Goal: Communication & Community: Participate in discussion

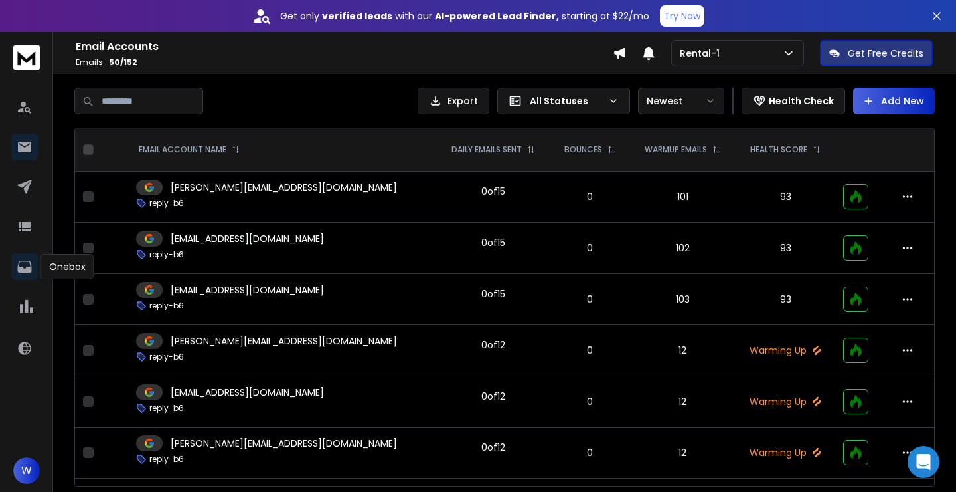
click at [28, 268] on icon at bounding box center [24, 266] width 14 height 12
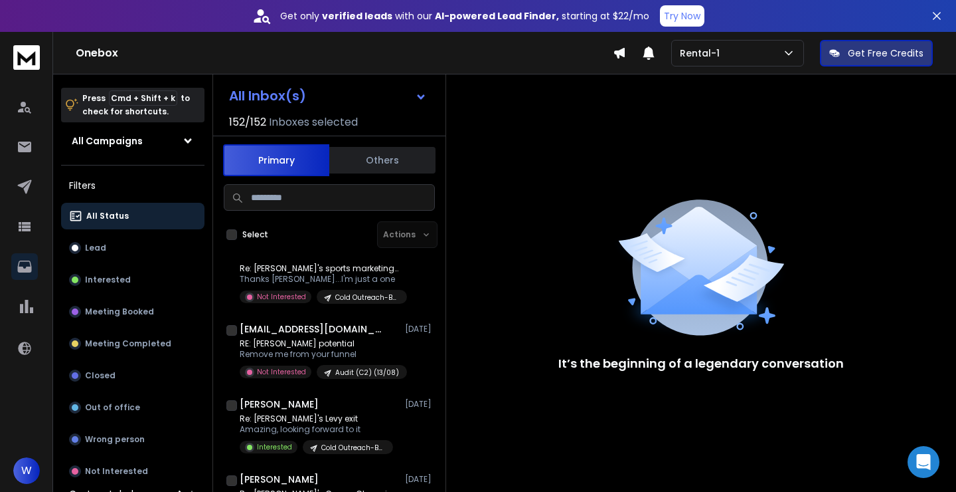
scroll to position [476, 0]
click at [292, 212] on div "Select Actions [PERSON_NAME] [DATE] Re: [PERSON_NAME]'s data-driven approach No…" at bounding box center [329, 402] width 232 height 446
click at [292, 193] on input at bounding box center [329, 197] width 211 height 27
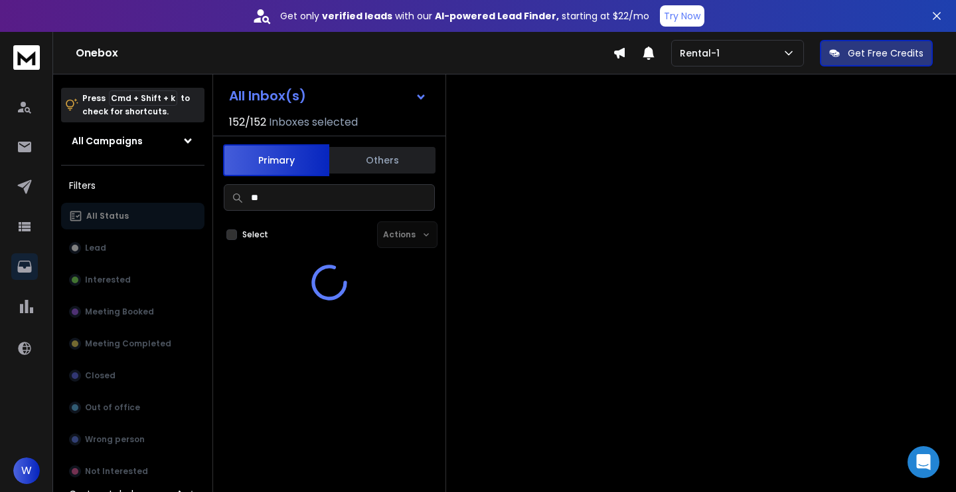
scroll to position [0, 0]
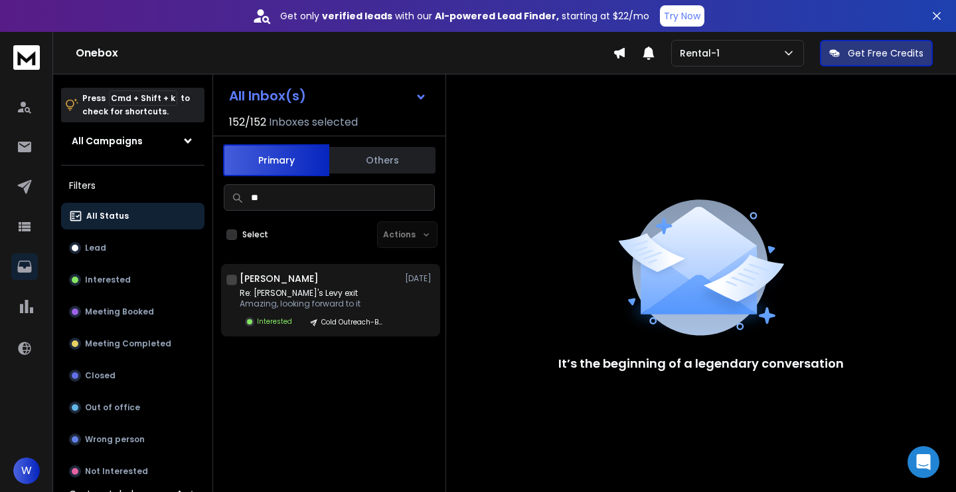
type input "**"
click at [296, 295] on p "Re: [PERSON_NAME]'s Levy exit" at bounding box center [316, 293] width 153 height 11
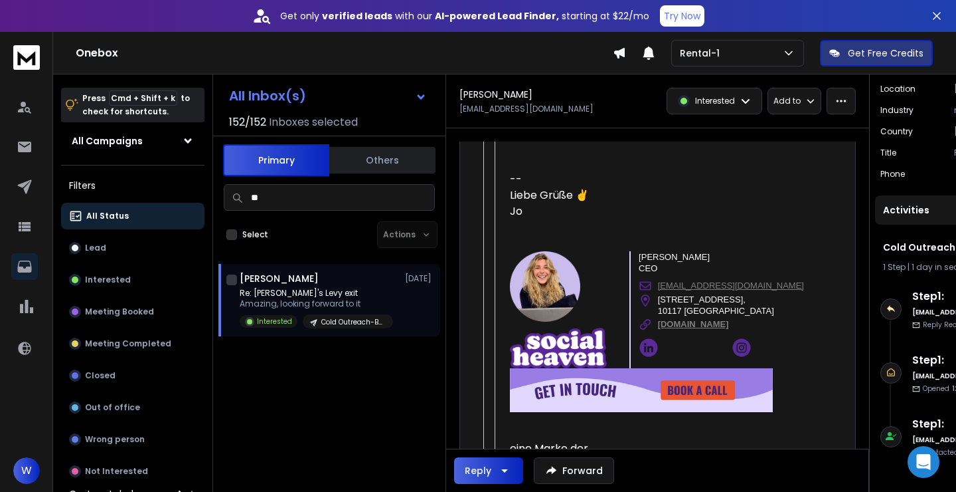
scroll to position [1929, 0]
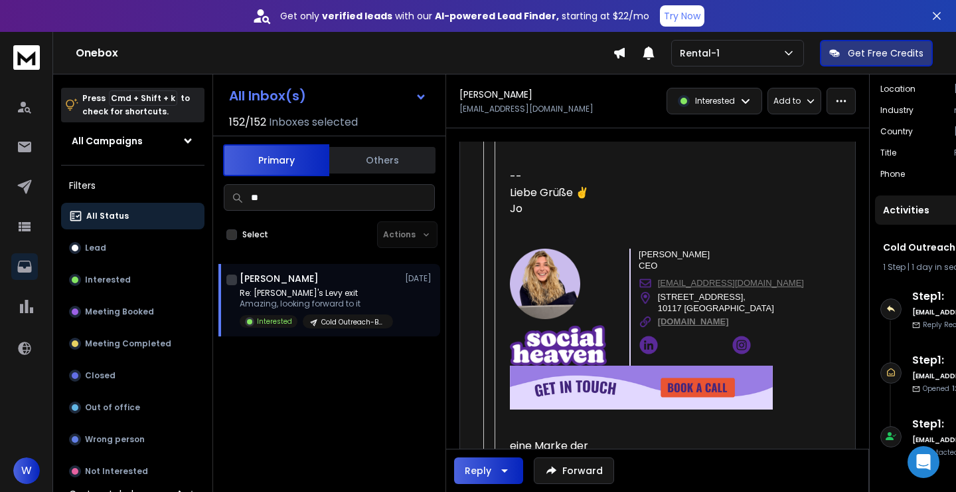
click at [729, 316] on link "social-heaven.com" at bounding box center [693, 321] width 71 height 10
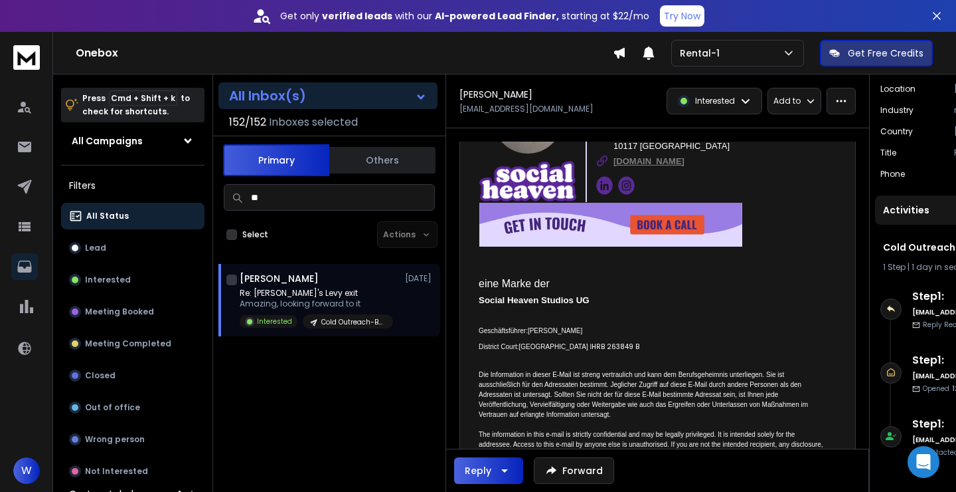
scroll to position [2744, 0]
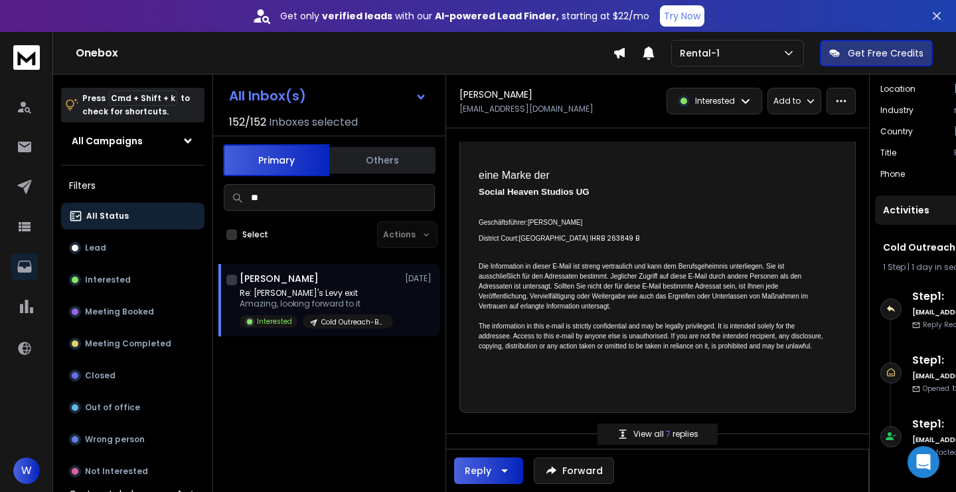
click at [624, 428] on icon at bounding box center [623, 433] width 11 height 11
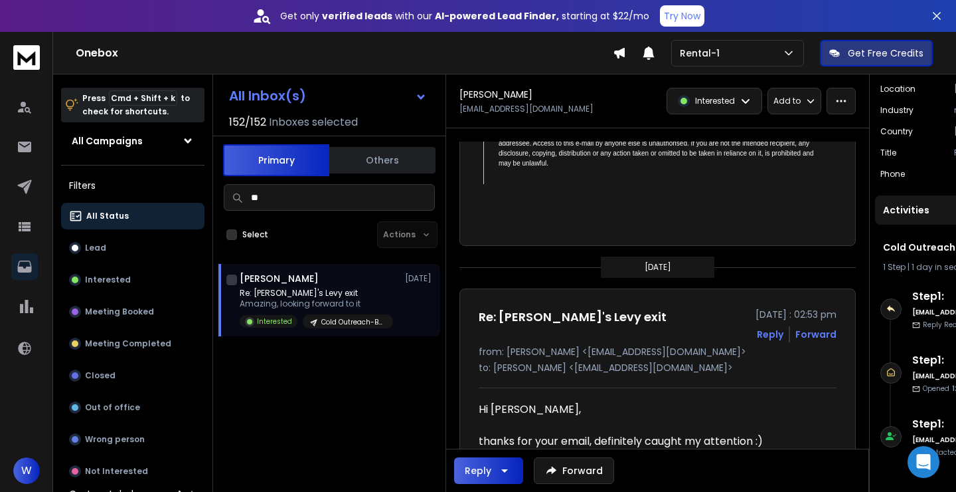
scroll to position [11595, 0]
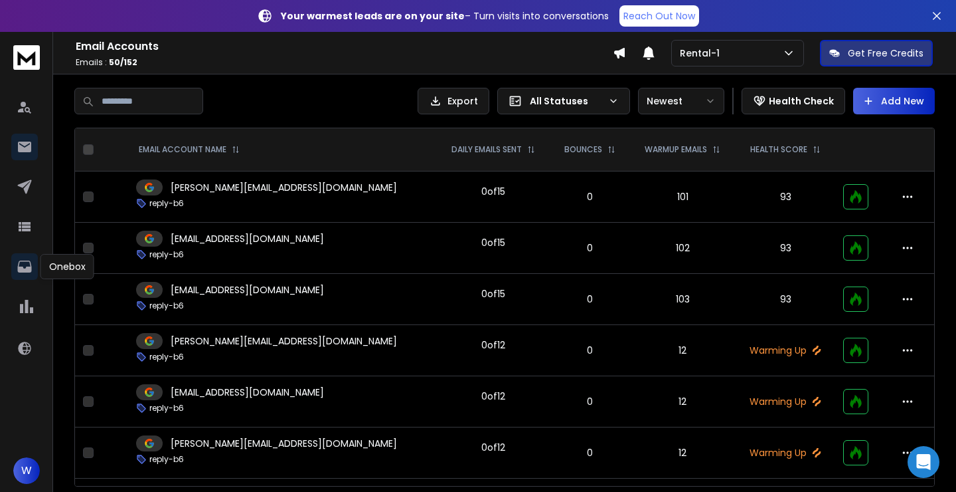
click at [18, 275] on link at bounding box center [24, 266] width 27 height 27
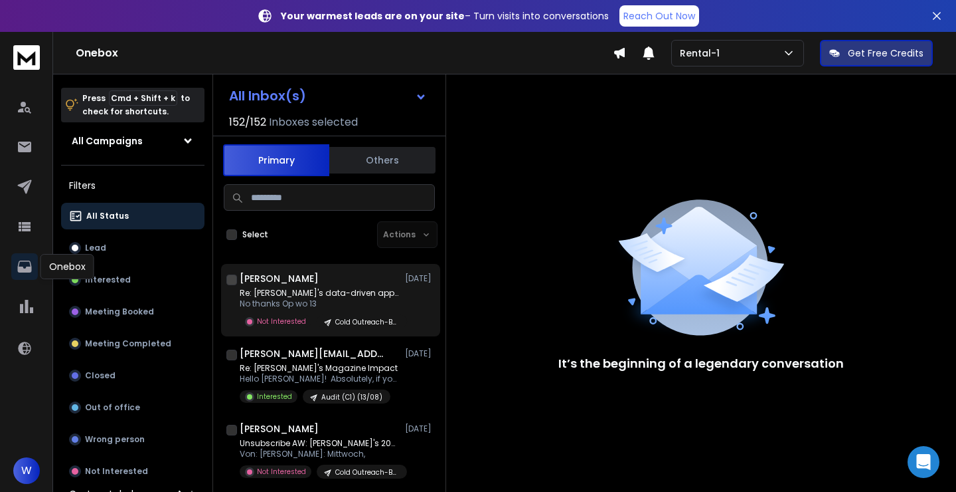
click at [349, 288] on p "Re: [PERSON_NAME]'s data-driven approach" at bounding box center [319, 293] width 159 height 11
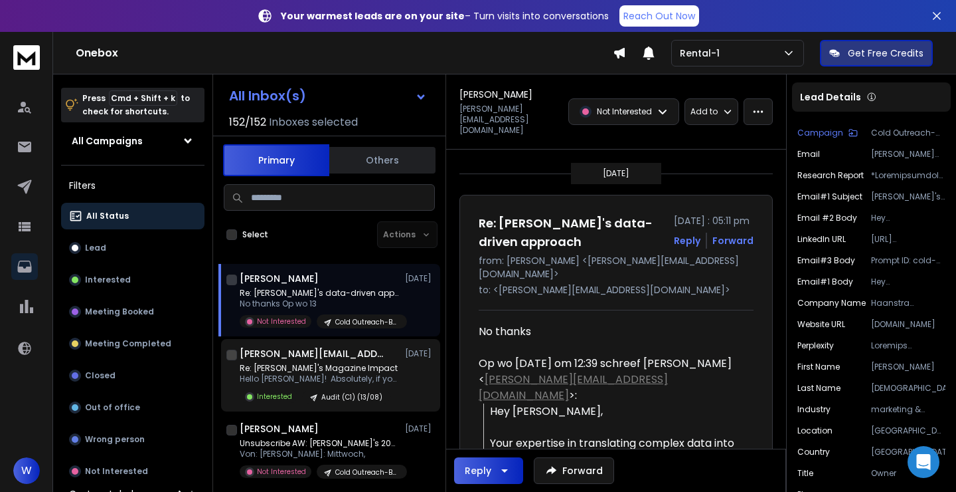
click at [365, 363] on p "Re: [PERSON_NAME]'s Magazine Impact" at bounding box center [319, 368] width 159 height 11
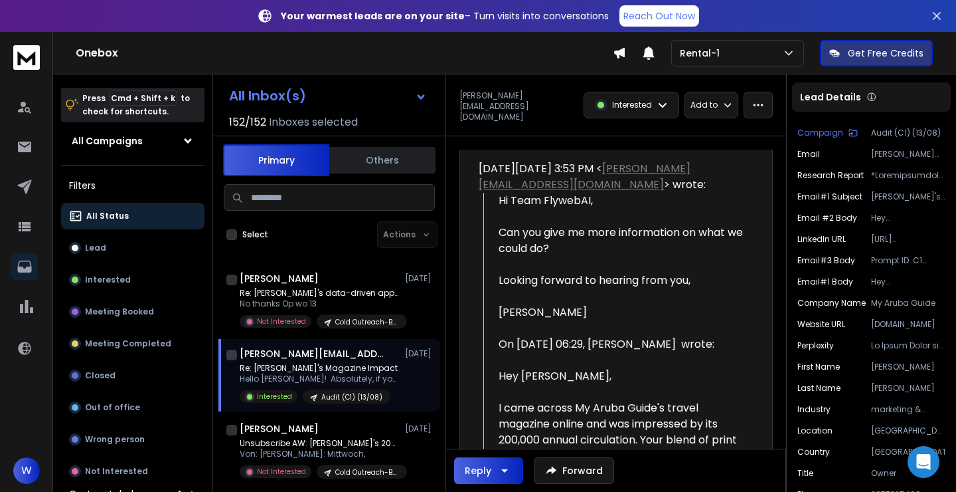
scroll to position [310, 0]
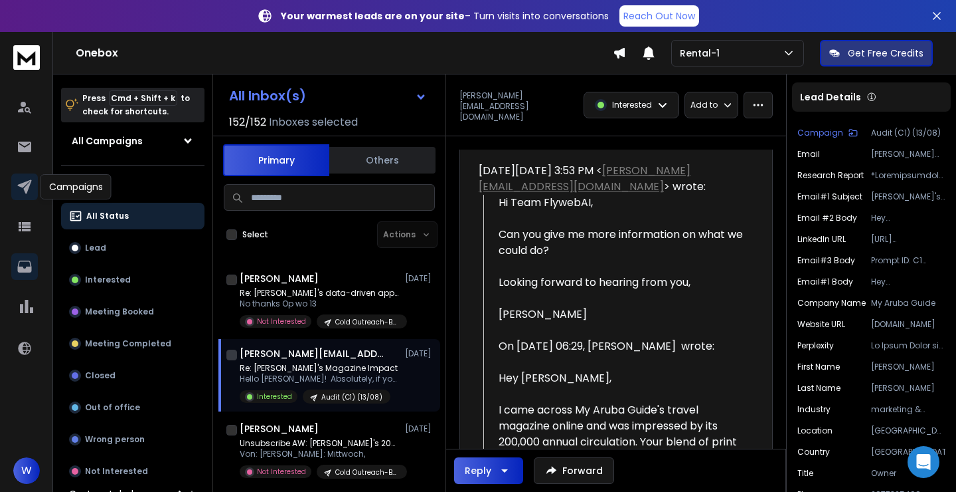
click at [26, 189] on icon at bounding box center [24, 186] width 14 height 14
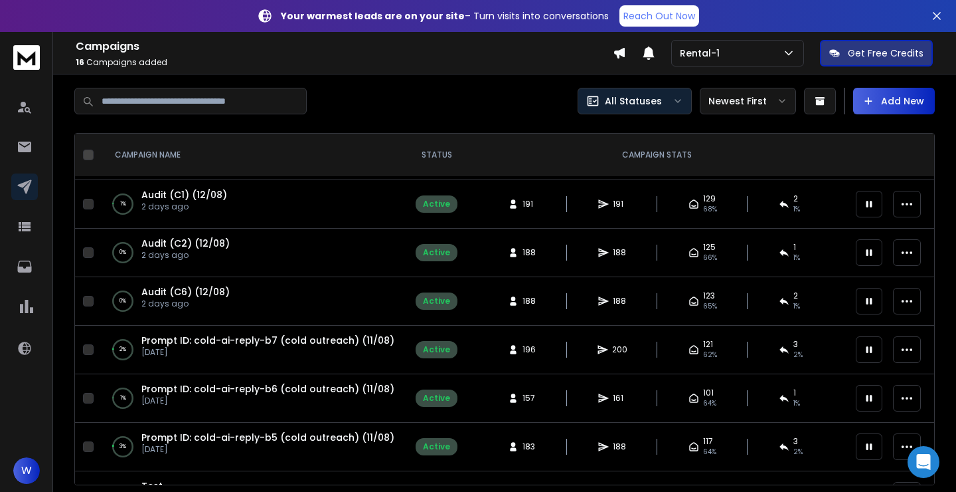
scroll to position [432, 0]
